Goal: Task Accomplishment & Management: Manage account settings

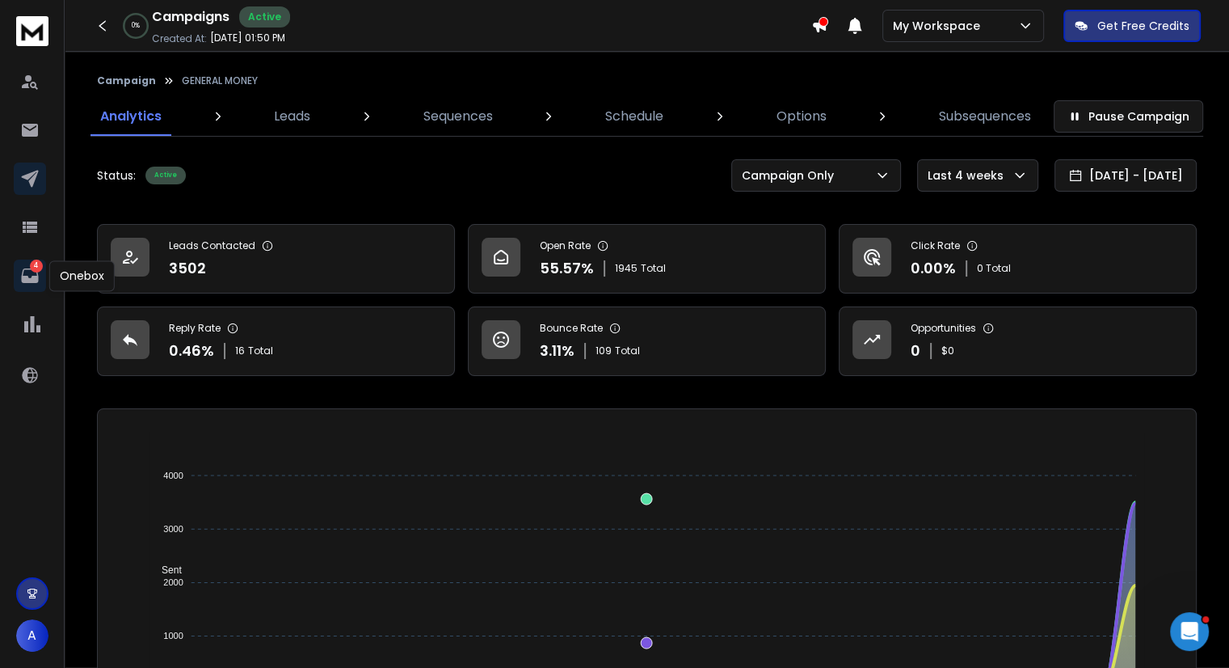
click at [32, 272] on icon at bounding box center [29, 275] width 19 height 19
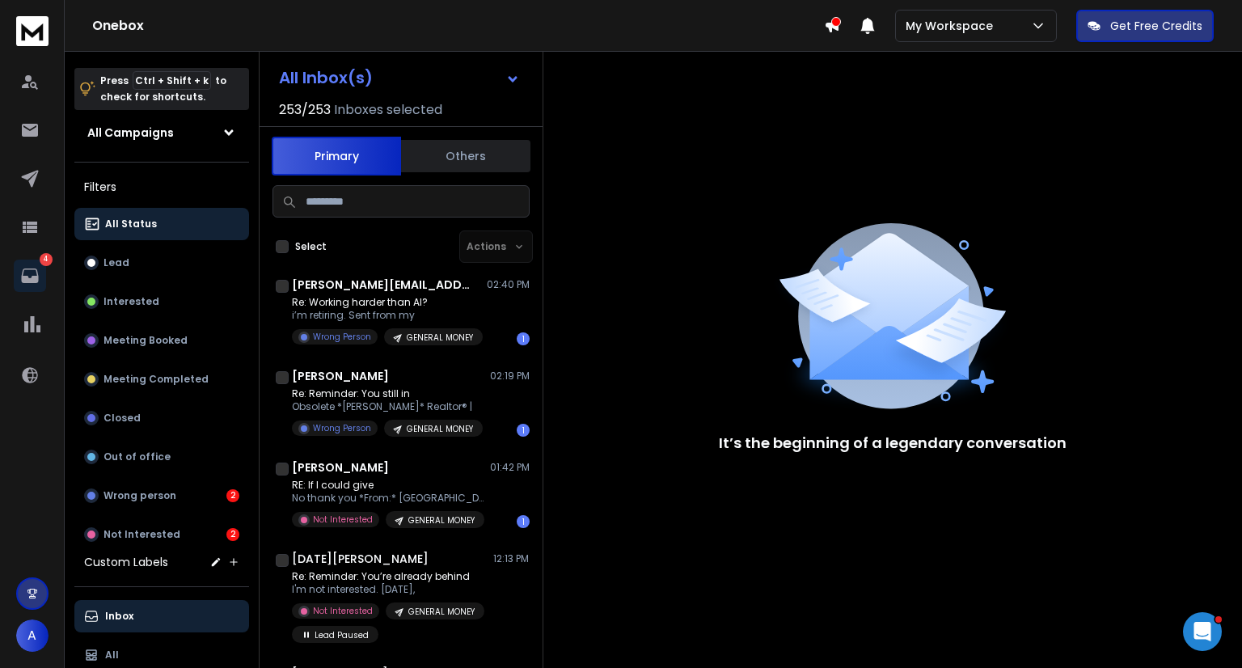
scroll to position [108, 0]
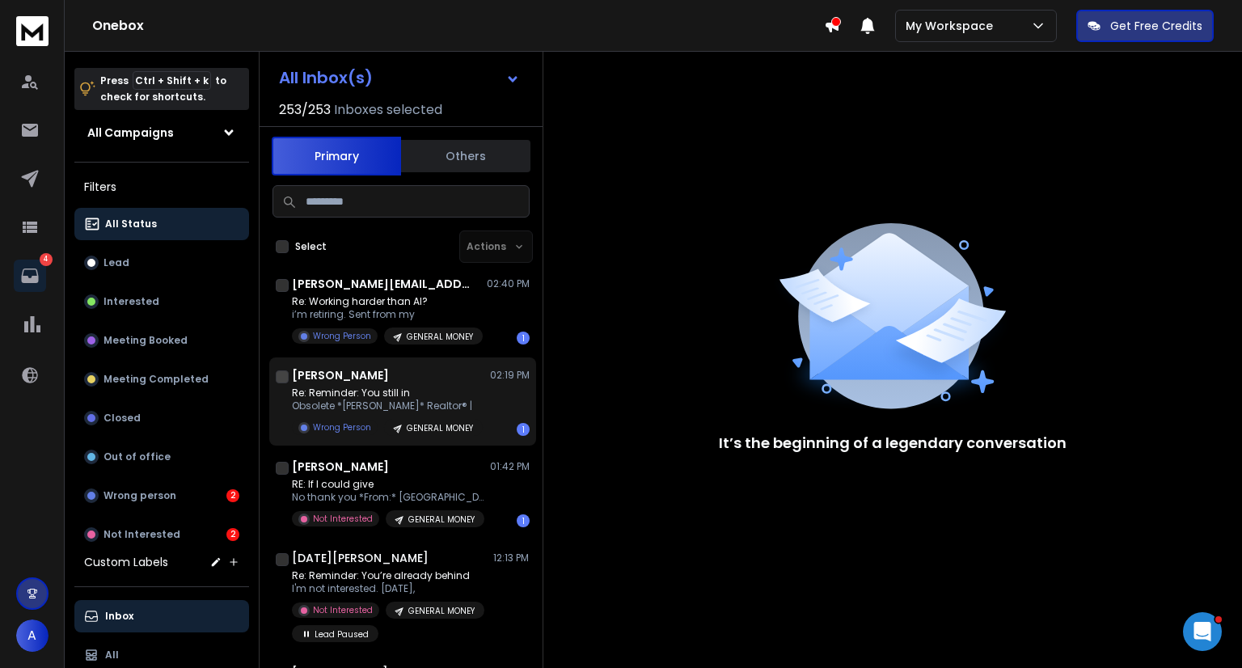
click at [346, 384] on div "[PERSON_NAME] 02:19 PM Re: Reminder: You still in Obsolete *[PERSON_NAME]* Real…" at bounding box center [411, 401] width 238 height 69
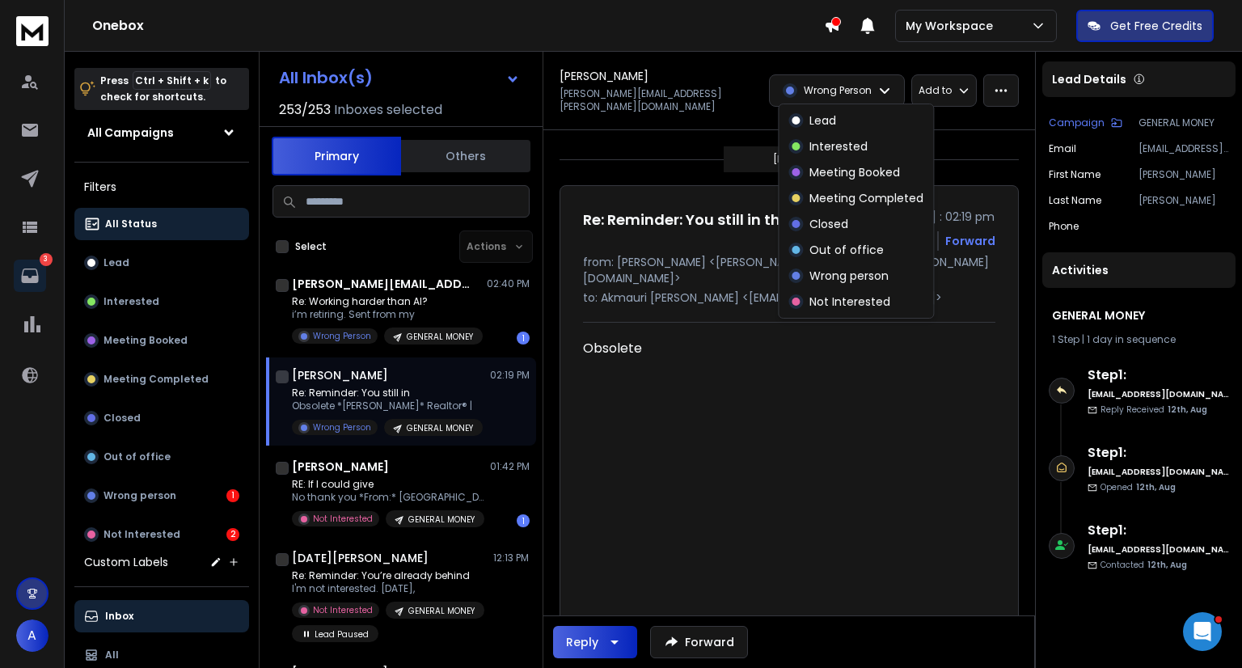
click at [891, 84] on icon at bounding box center [884, 90] width 13 height 13
click at [850, 305] on p "Not Interested" at bounding box center [849, 301] width 81 height 16
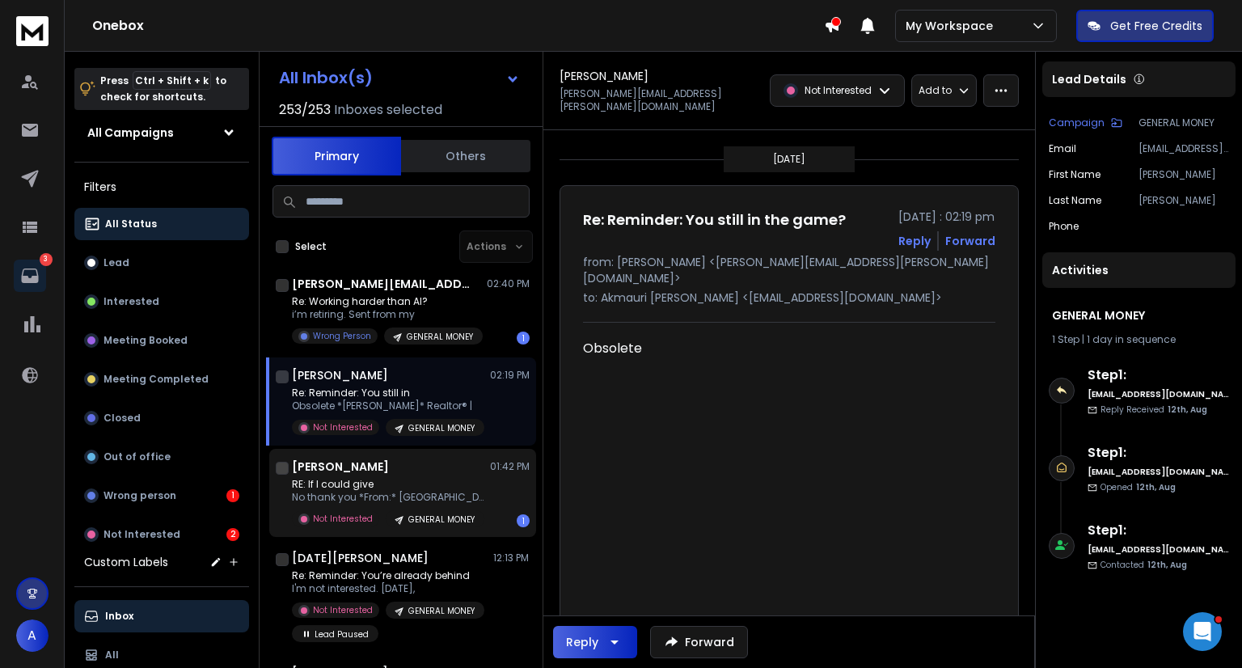
click at [374, 479] on p "RE: If I could give" at bounding box center [389, 484] width 194 height 13
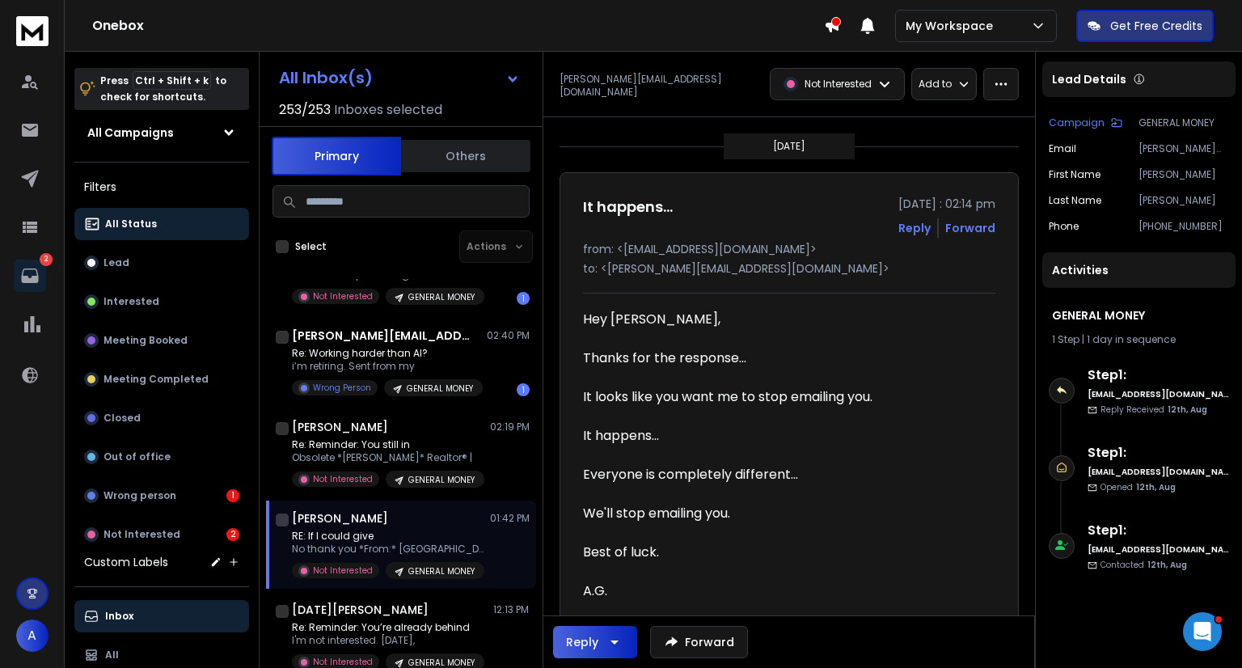
scroll to position [0, 0]
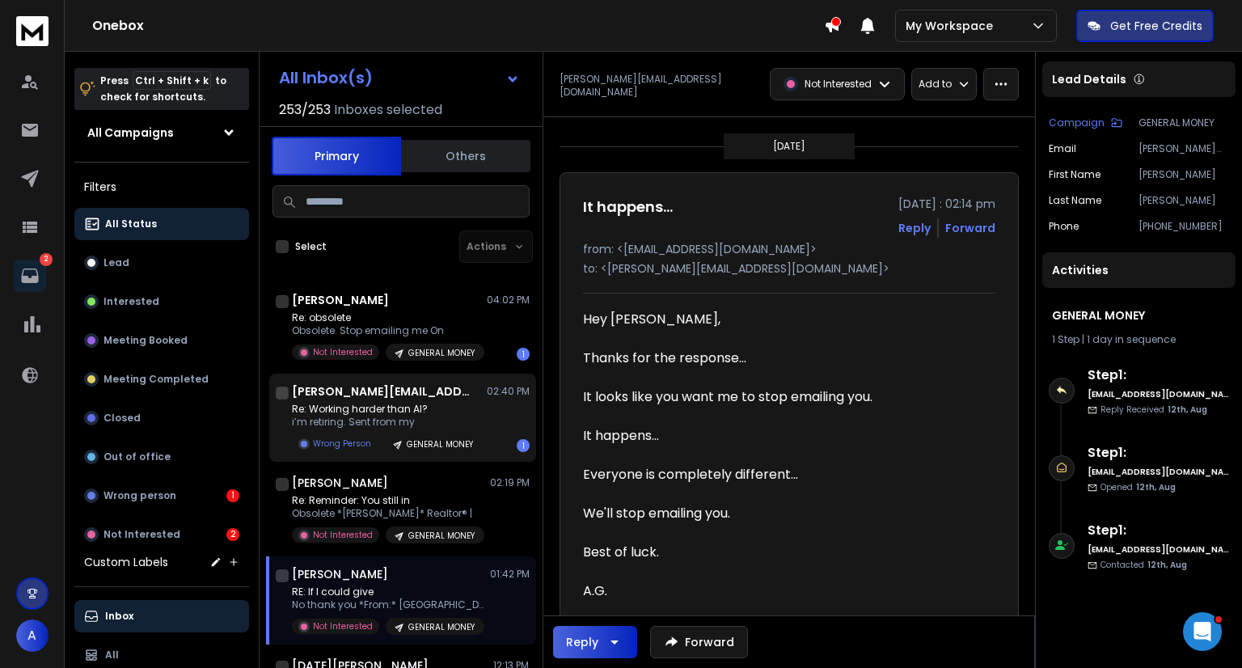
click at [377, 403] on p "Re: Working harder than AI?" at bounding box center [387, 409] width 191 height 13
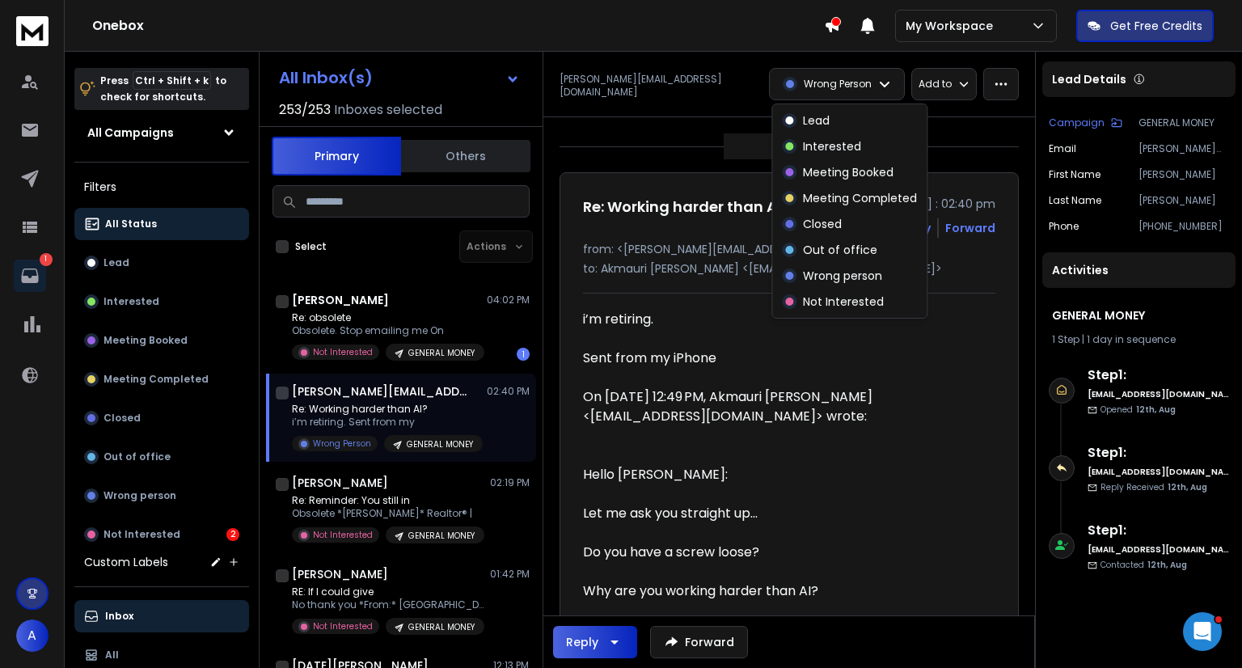
click at [879, 83] on icon at bounding box center [884, 84] width 13 height 13
click at [851, 300] on p "Not Interested" at bounding box center [843, 301] width 81 height 16
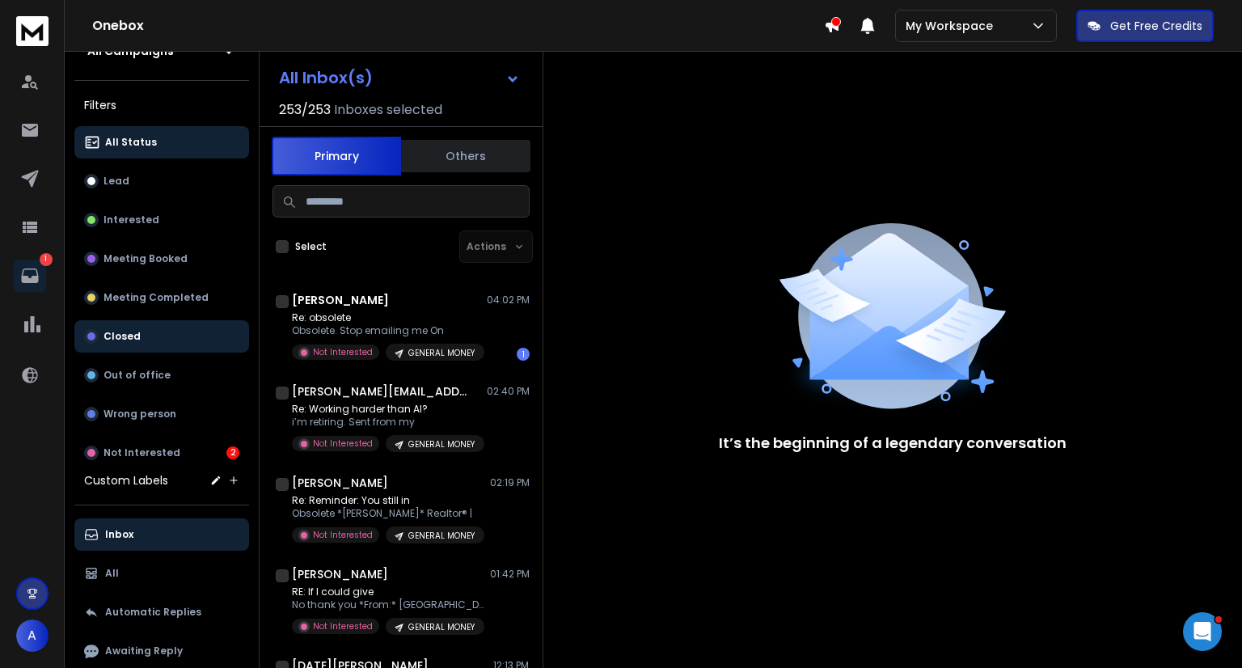
scroll to position [215, 0]
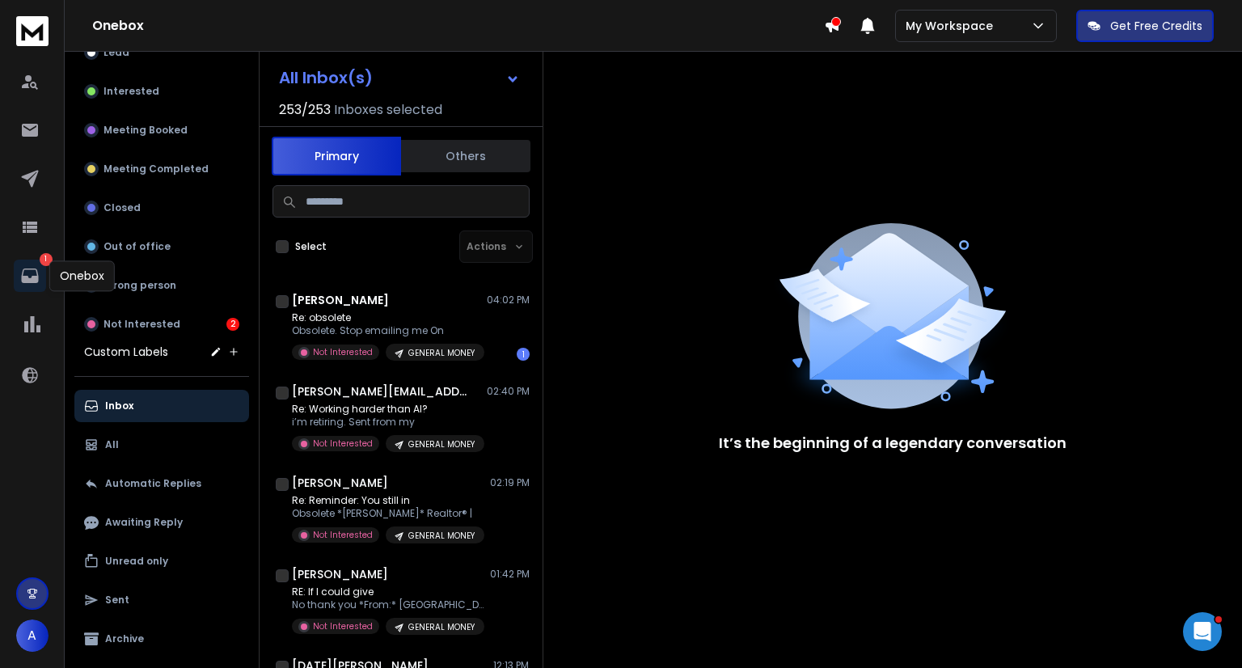
click at [29, 259] on link "1" at bounding box center [30, 275] width 32 height 32
click at [46, 257] on p "1" at bounding box center [46, 259] width 13 height 13
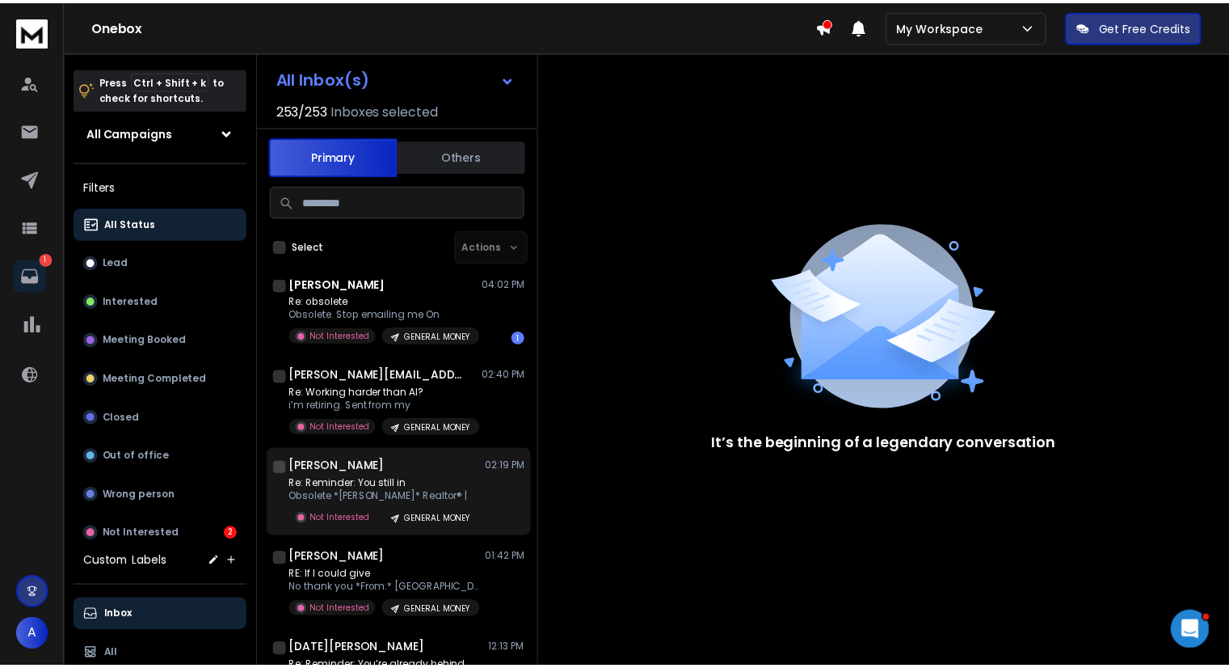
scroll to position [0, 0]
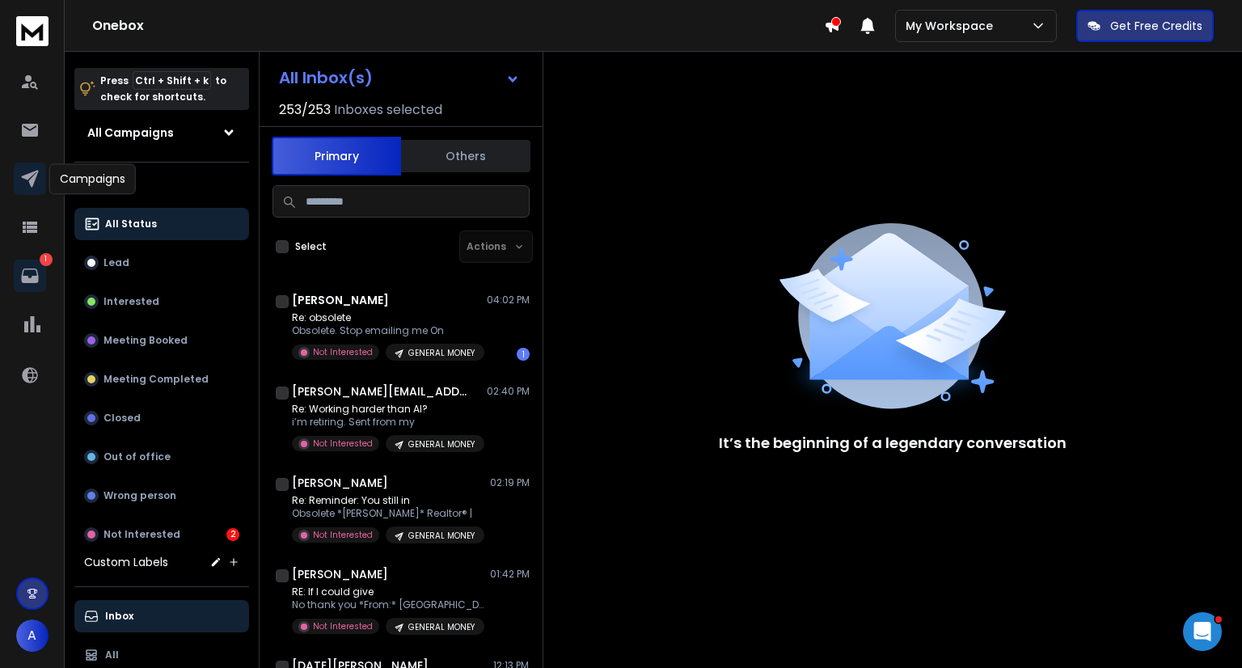
click at [27, 173] on icon at bounding box center [29, 178] width 19 height 19
